Goal: Task Accomplishment & Management: Manage account settings

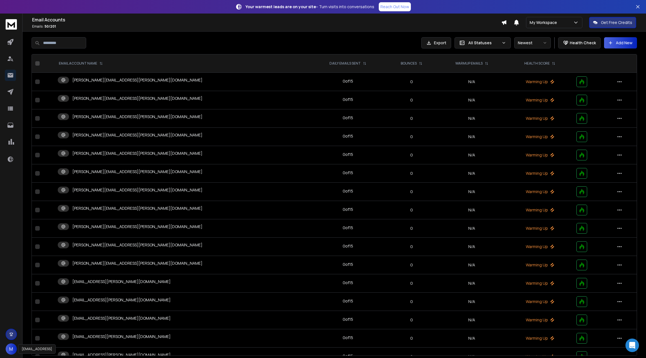
click at [12, 350] on span "M" at bounding box center [11, 348] width 11 height 11
click at [36, 342] on p "Settings" at bounding box center [34, 340] width 15 height 6
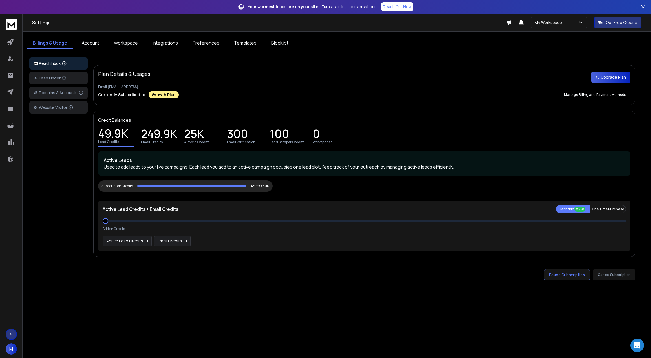
click at [88, 45] on link "Account" at bounding box center [90, 43] width 29 height 12
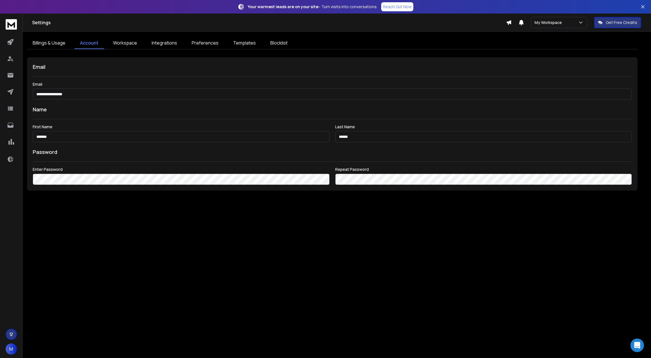
click at [53, 41] on link "Billings & Usage" at bounding box center [49, 43] width 44 height 12
